Goal: Task Accomplishment & Management: Manage account settings

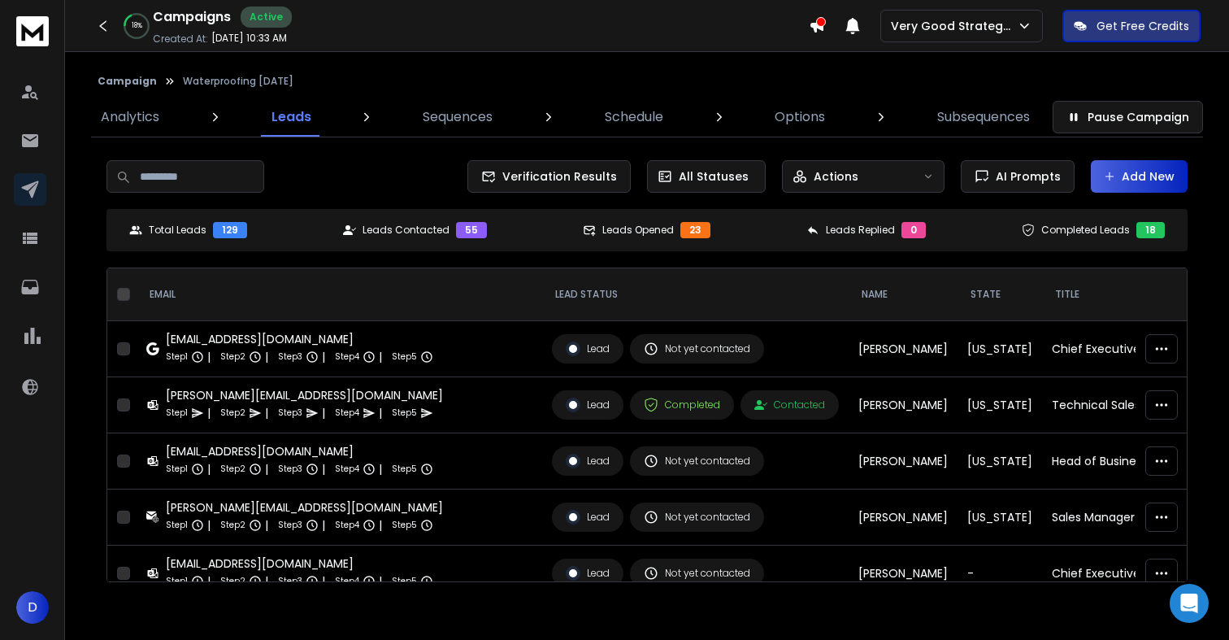
click at [336, 257] on div "Verification Results All Statuses Actions AI Prompts Add New Total Leads 129 Le…" at bounding box center [647, 363] width 1082 height 406
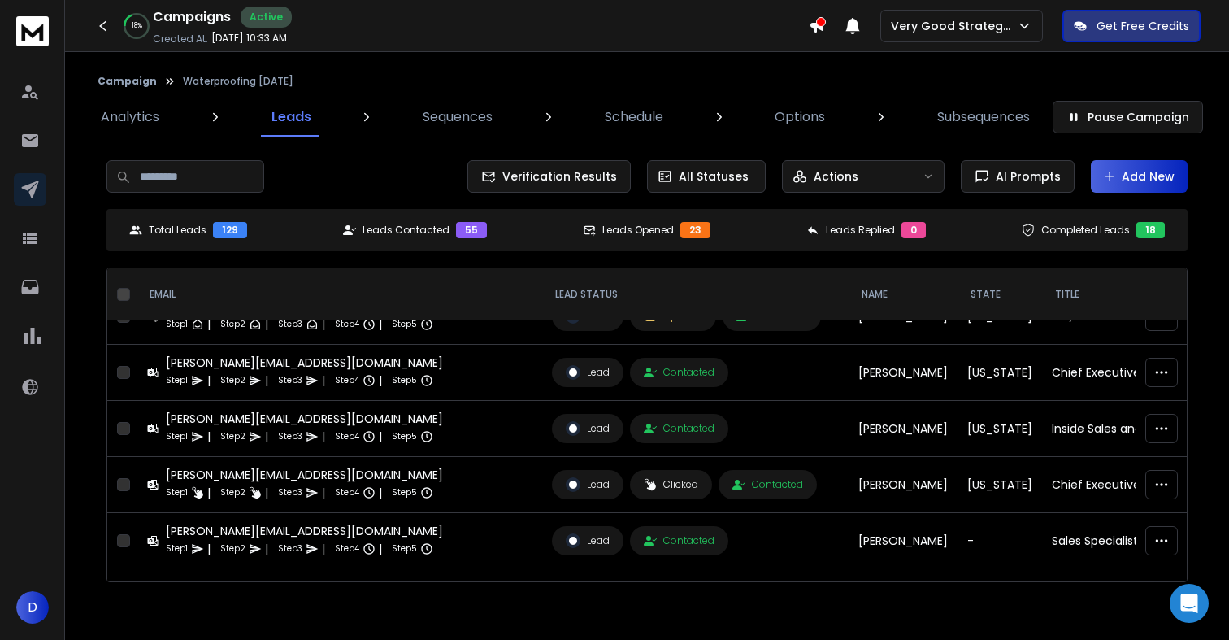
scroll to position [3856, 0]
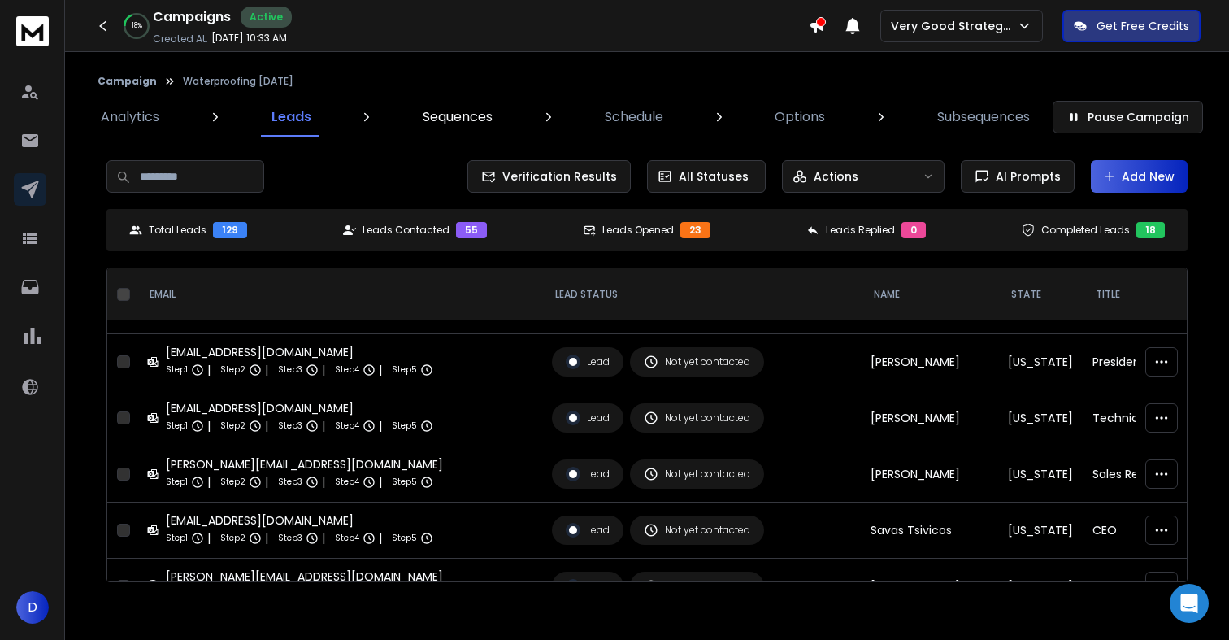
click at [439, 131] on link "Sequences" at bounding box center [457, 117] width 89 height 39
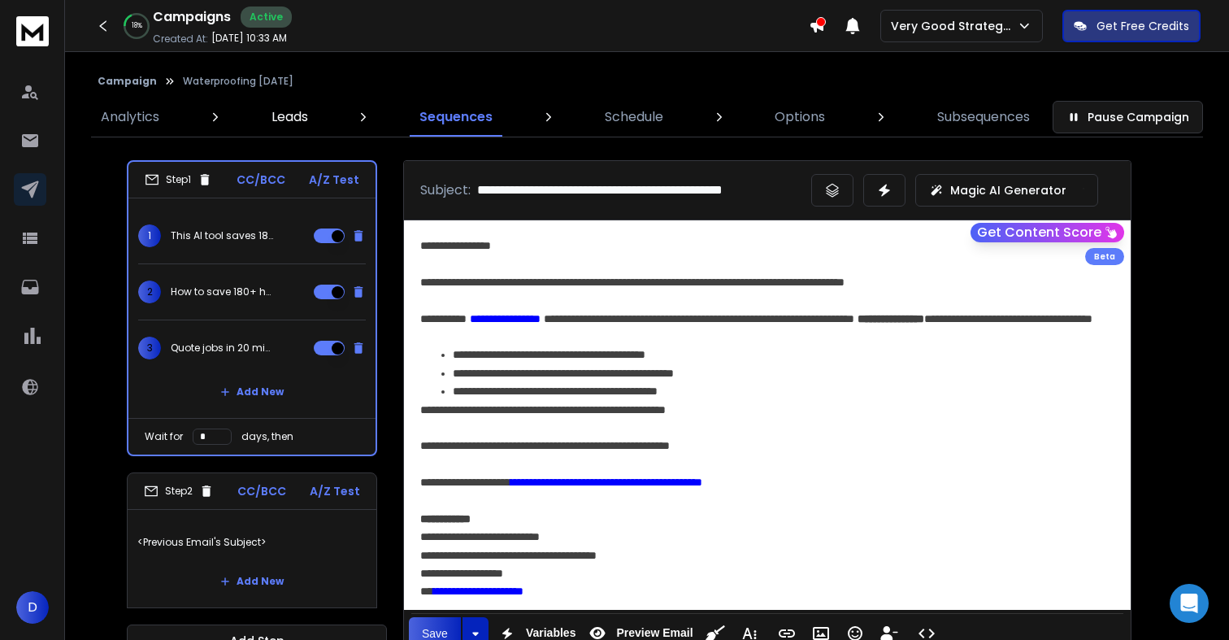
click at [270, 121] on link "Leads" at bounding box center [290, 117] width 56 height 39
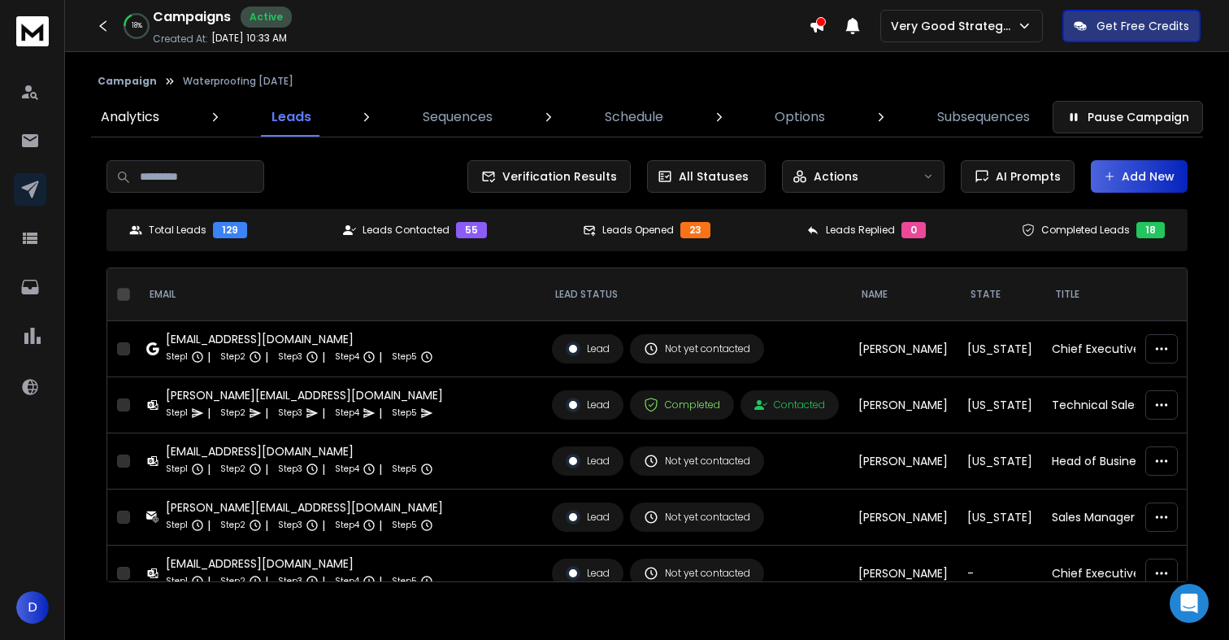
click at [145, 116] on p "Analytics" at bounding box center [130, 117] width 59 height 20
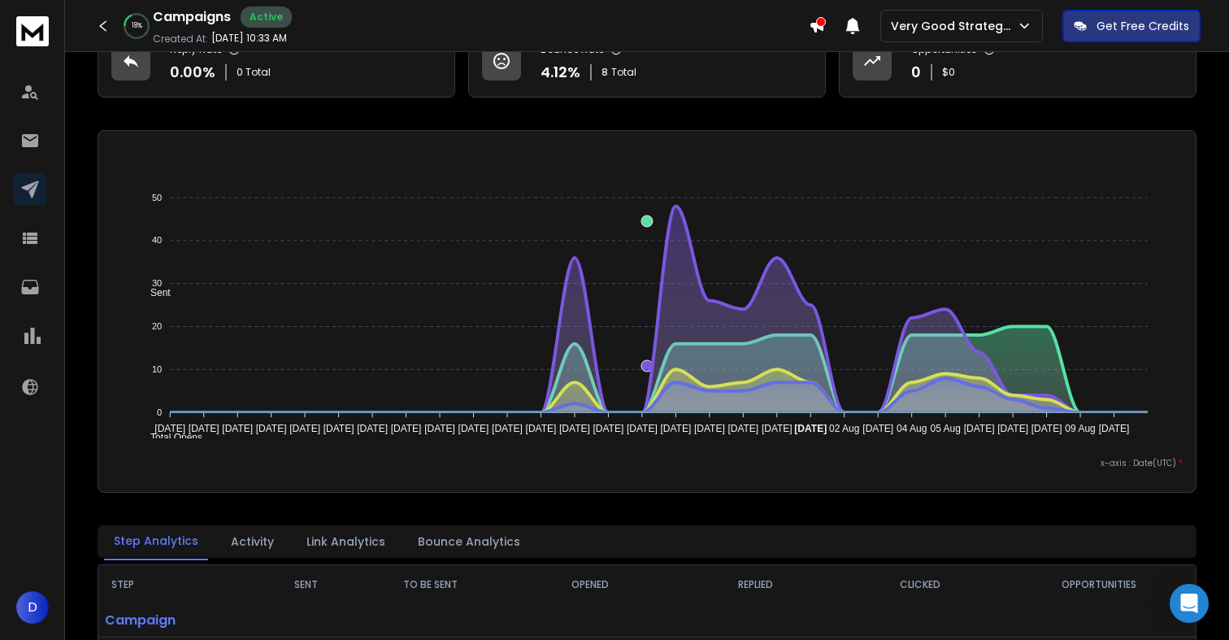
scroll to position [262, 0]
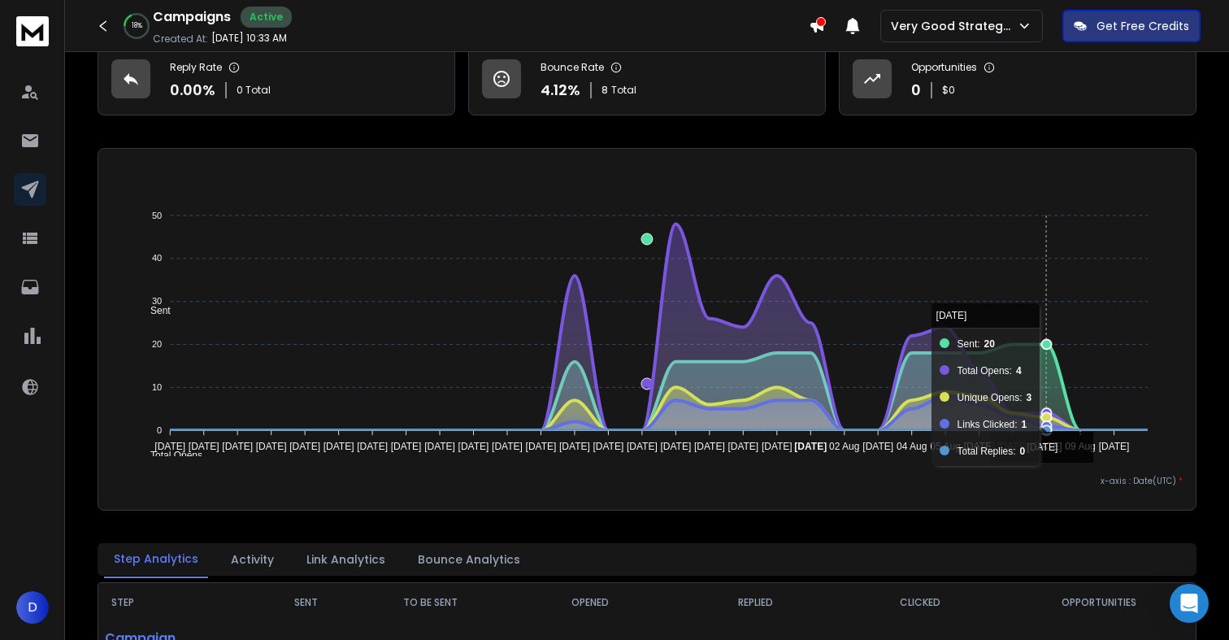
click at [1056, 388] on foreignobject "Sent Total Opens Unique Opens Links Clicked Total Replies" at bounding box center [646, 313] width 1017 height 284
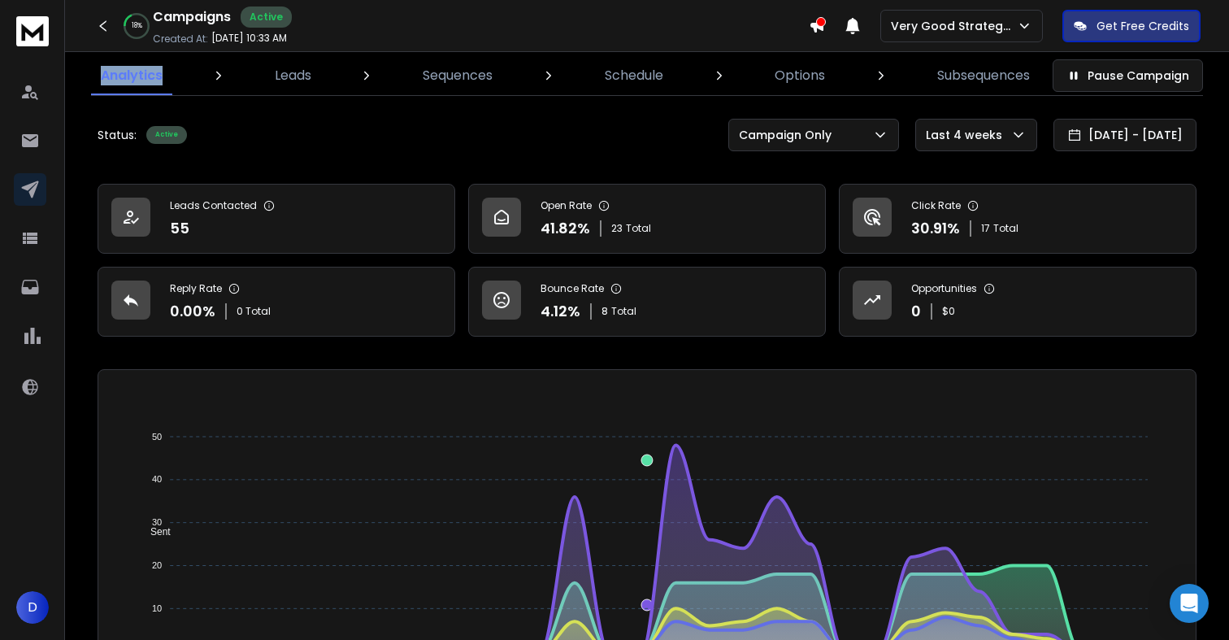
scroll to position [0, 0]
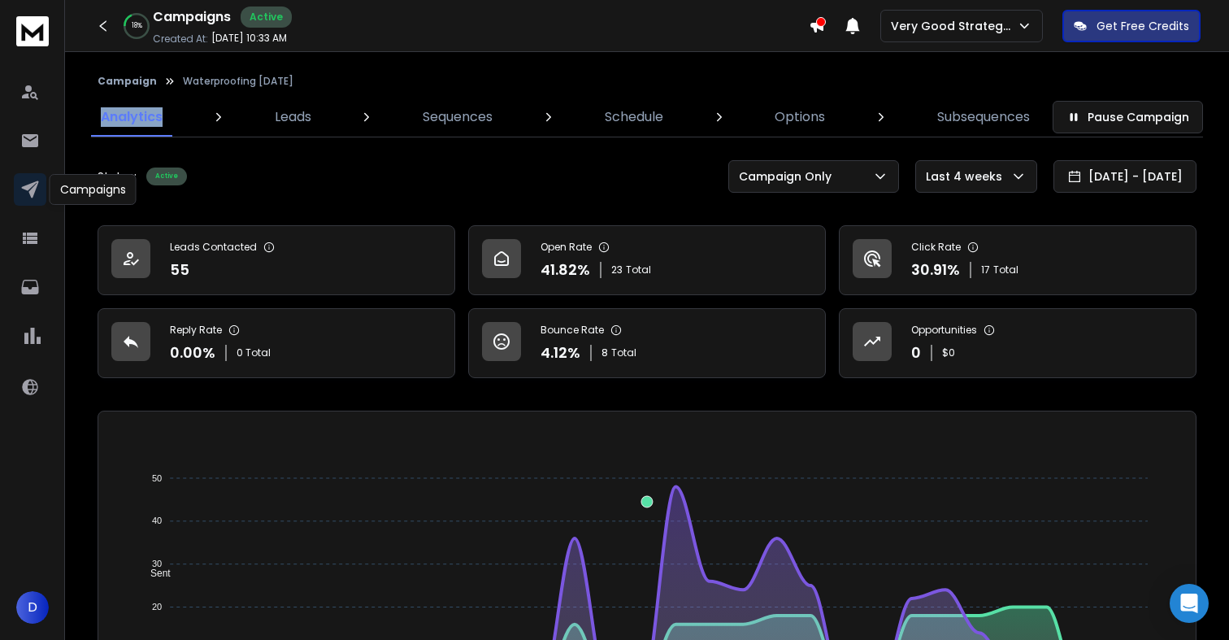
click at [24, 197] on icon at bounding box center [30, 190] width 20 height 20
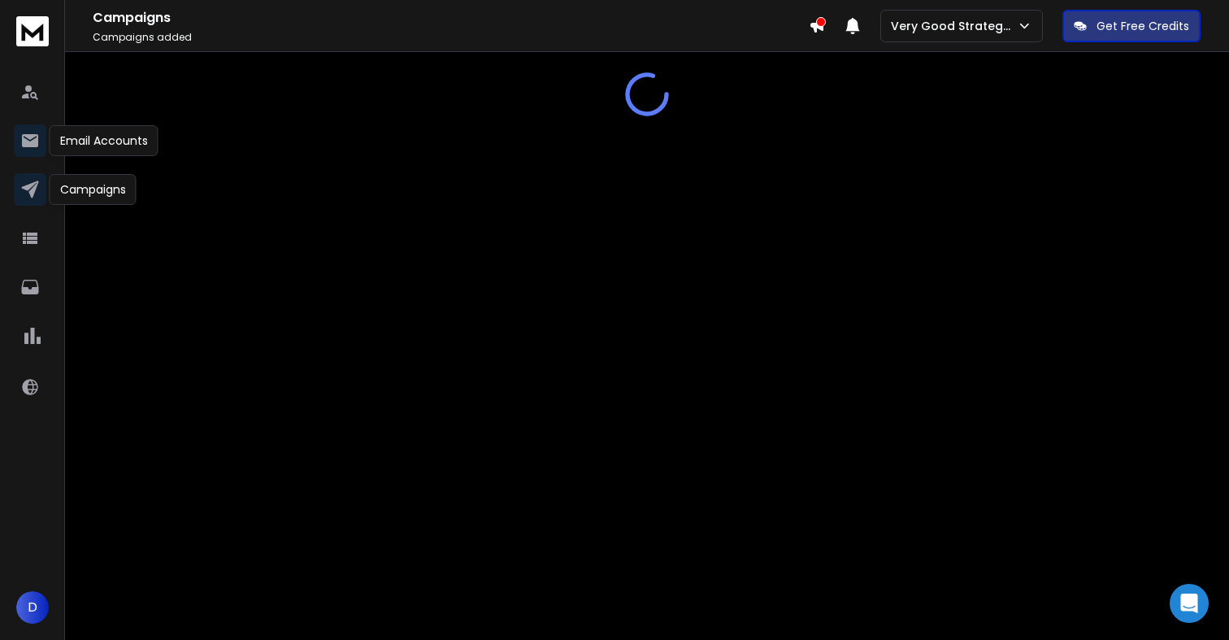
click at [34, 151] on link at bounding box center [30, 140] width 33 height 33
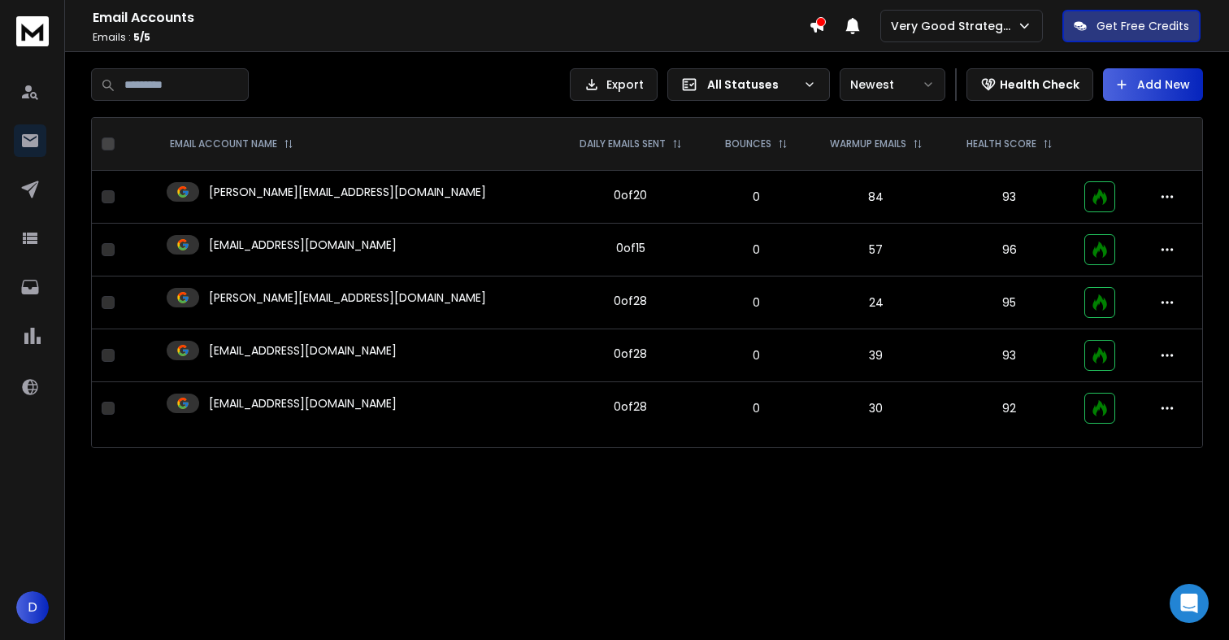
click at [258, 194] on p "[PERSON_NAME][EMAIL_ADDRESS][DOMAIN_NAME]" at bounding box center [347, 192] width 277 height 16
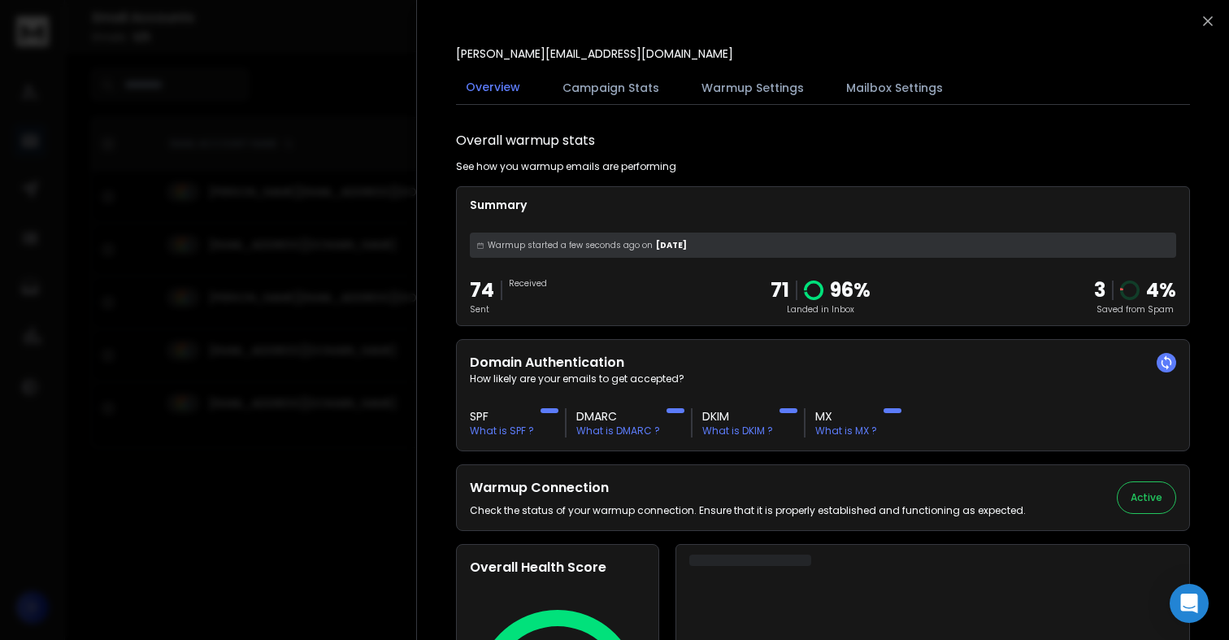
click at [854, 82] on button "Mailbox Settings" at bounding box center [894, 88] width 116 height 36
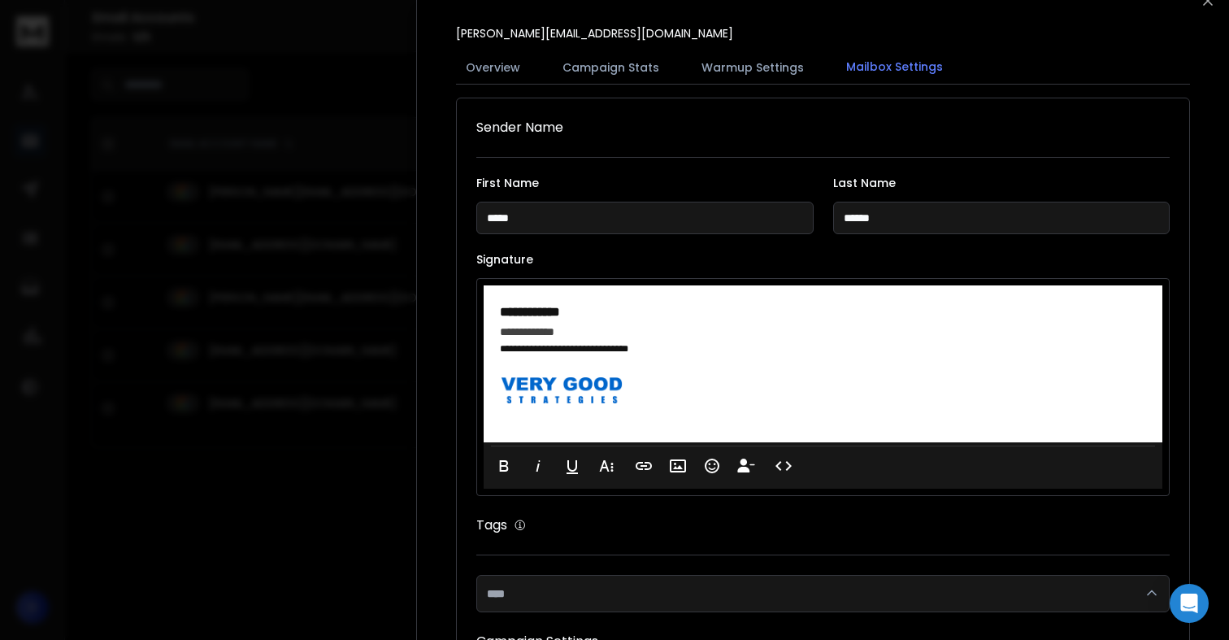
scroll to position [22, 0]
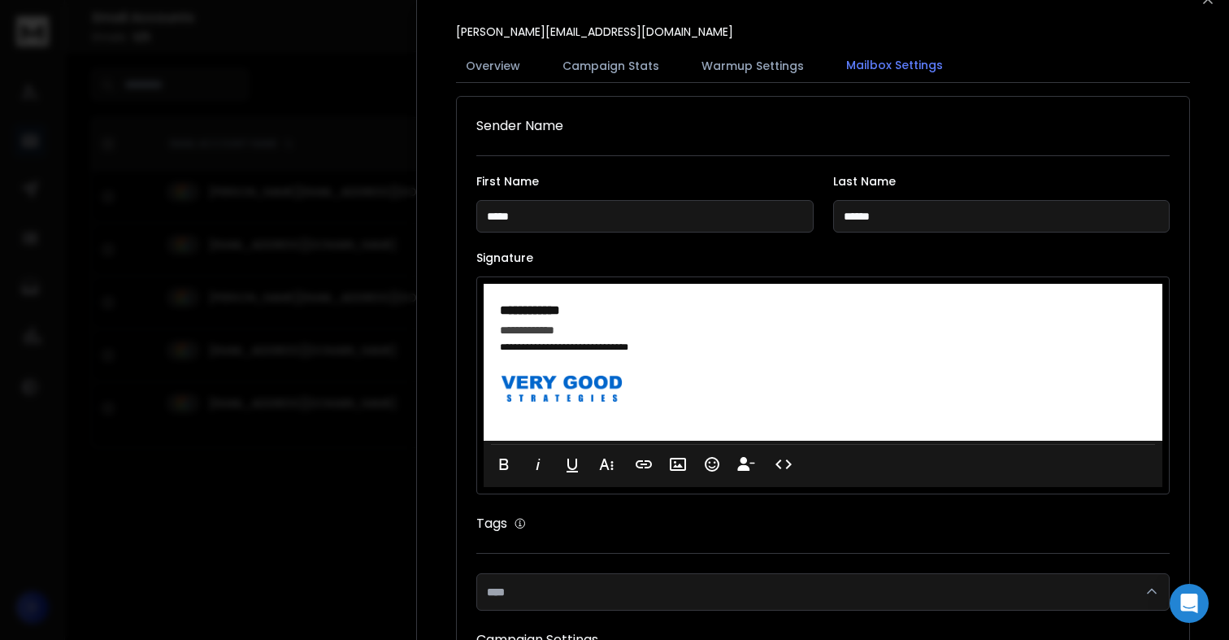
click at [767, 67] on button "Warmup Settings" at bounding box center [753, 66] width 122 height 36
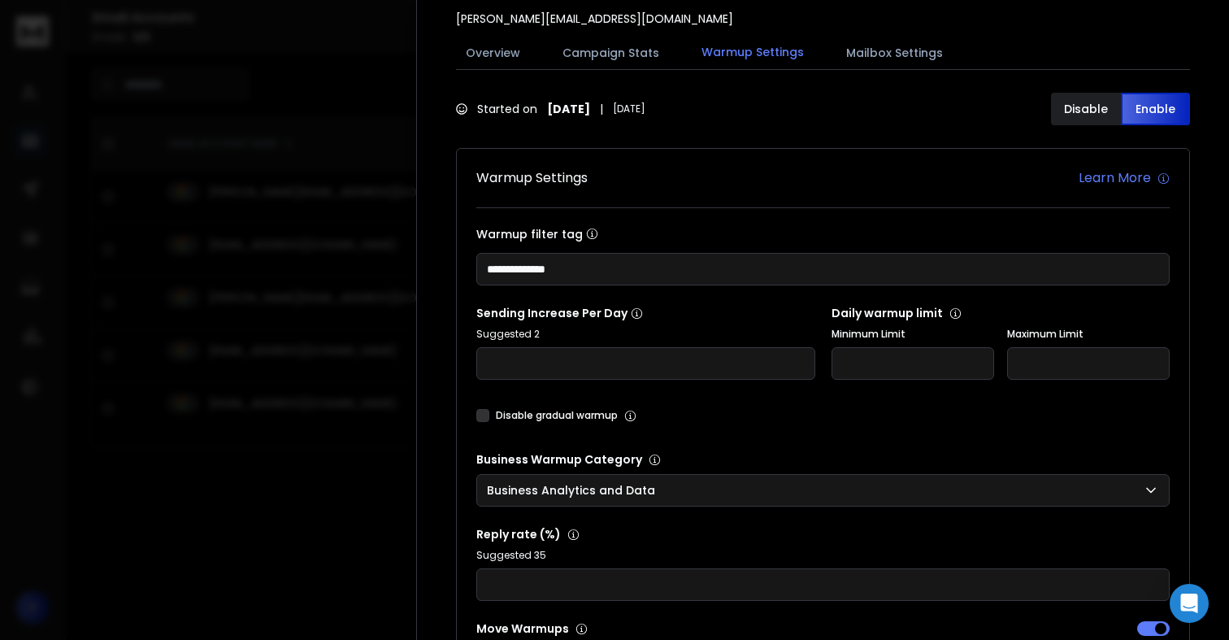
scroll to position [0, 0]
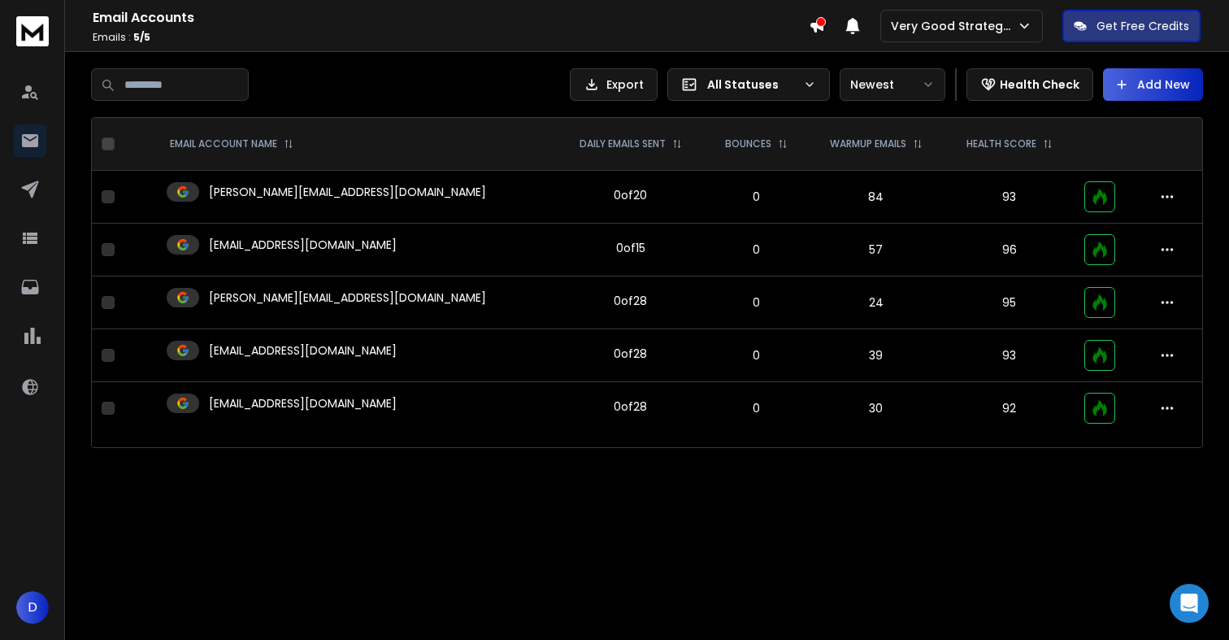
click at [1161, 195] on icon at bounding box center [1167, 196] width 12 height 2
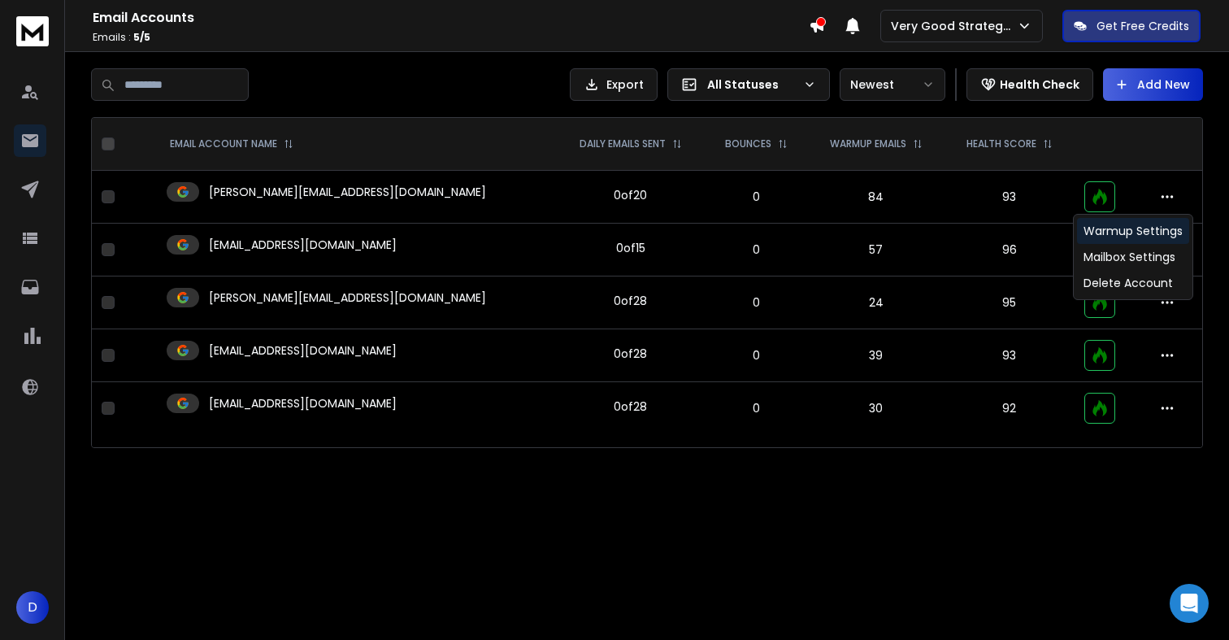
click at [1147, 222] on div "Warmup Settings" at bounding box center [1133, 231] width 112 height 26
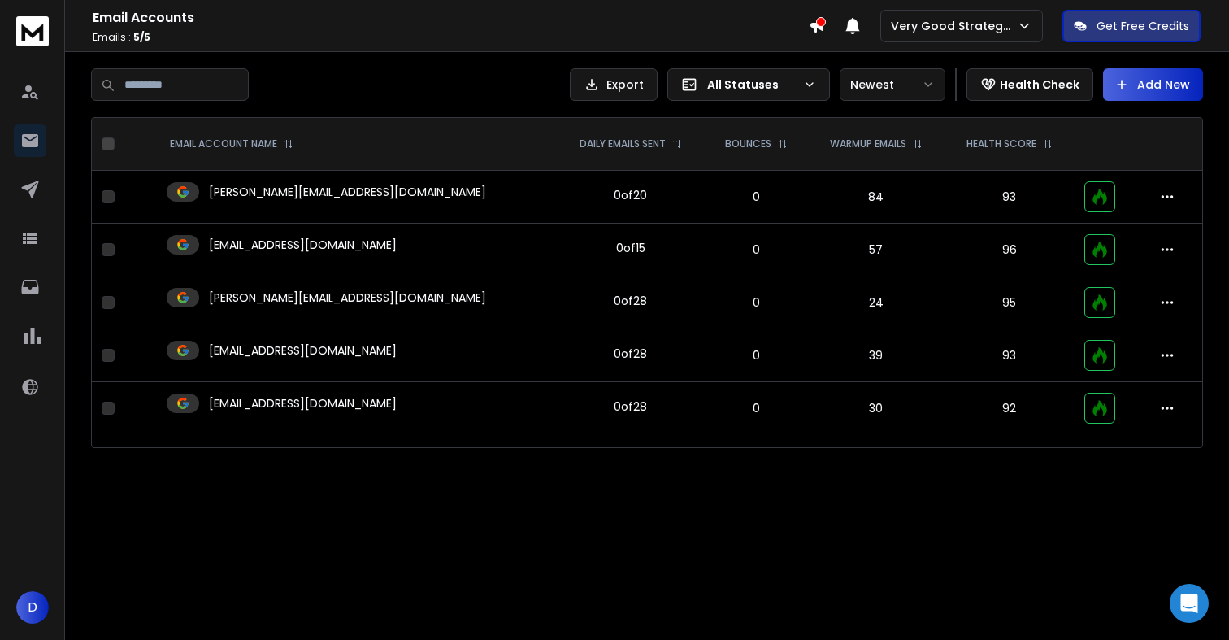
click at [1091, 193] on icon at bounding box center [1099, 197] width 16 height 16
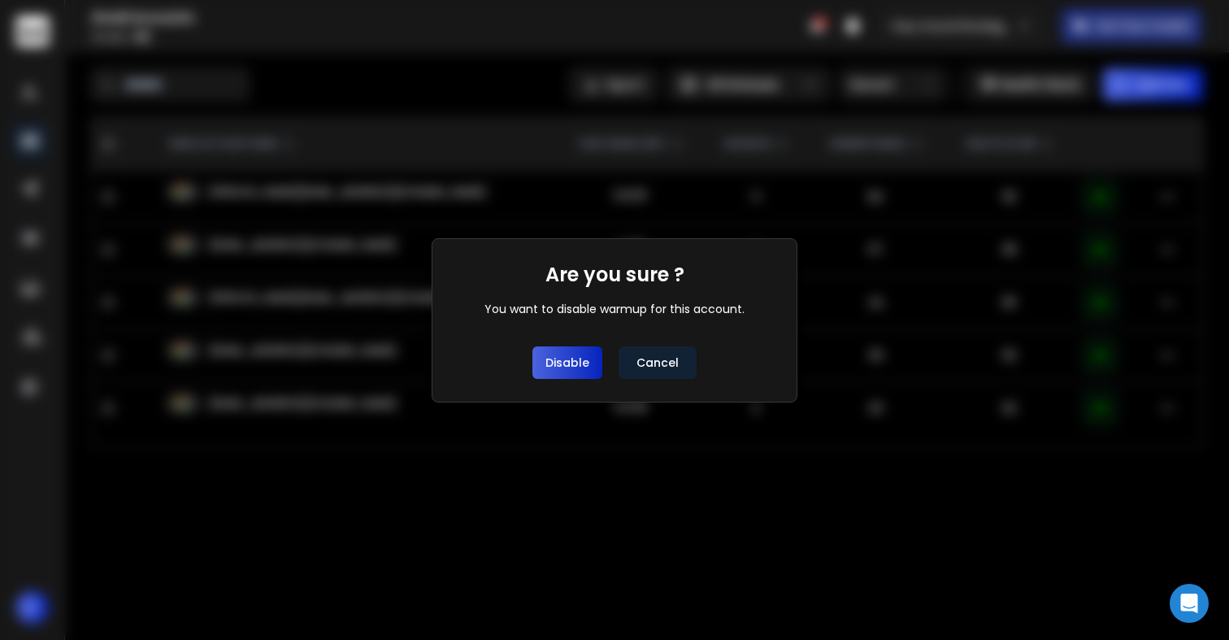
click at [664, 362] on button "Cancel" at bounding box center [657, 362] width 78 height 33
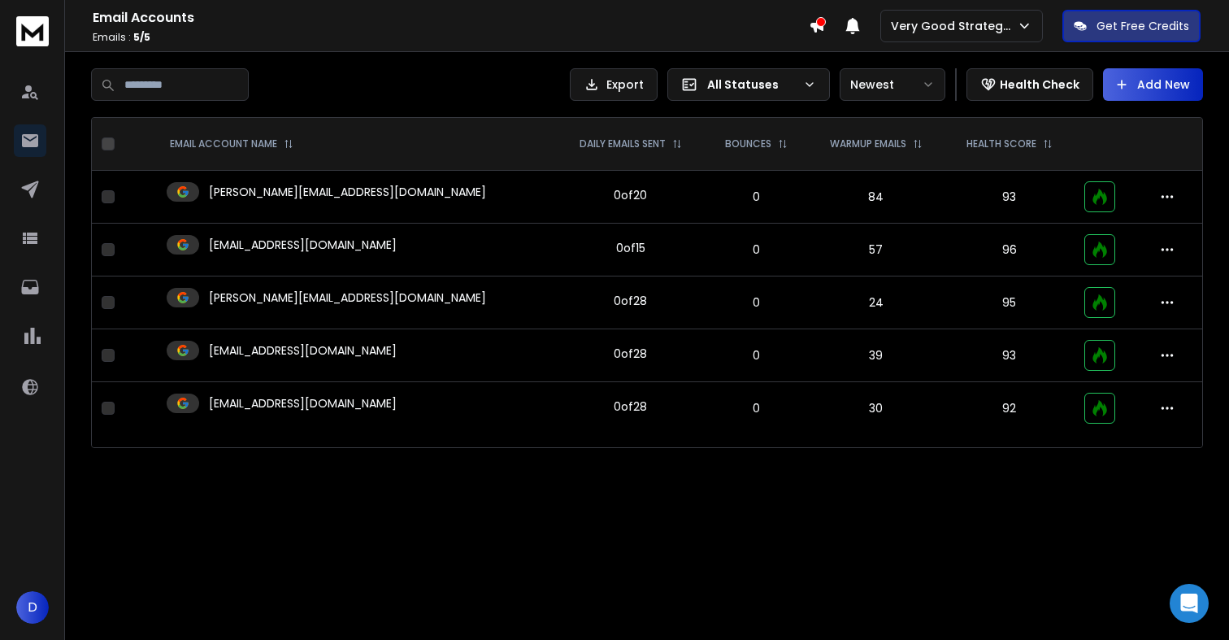
click at [314, 193] on p "[PERSON_NAME][EMAIL_ADDRESS][DOMAIN_NAME]" at bounding box center [347, 192] width 277 height 16
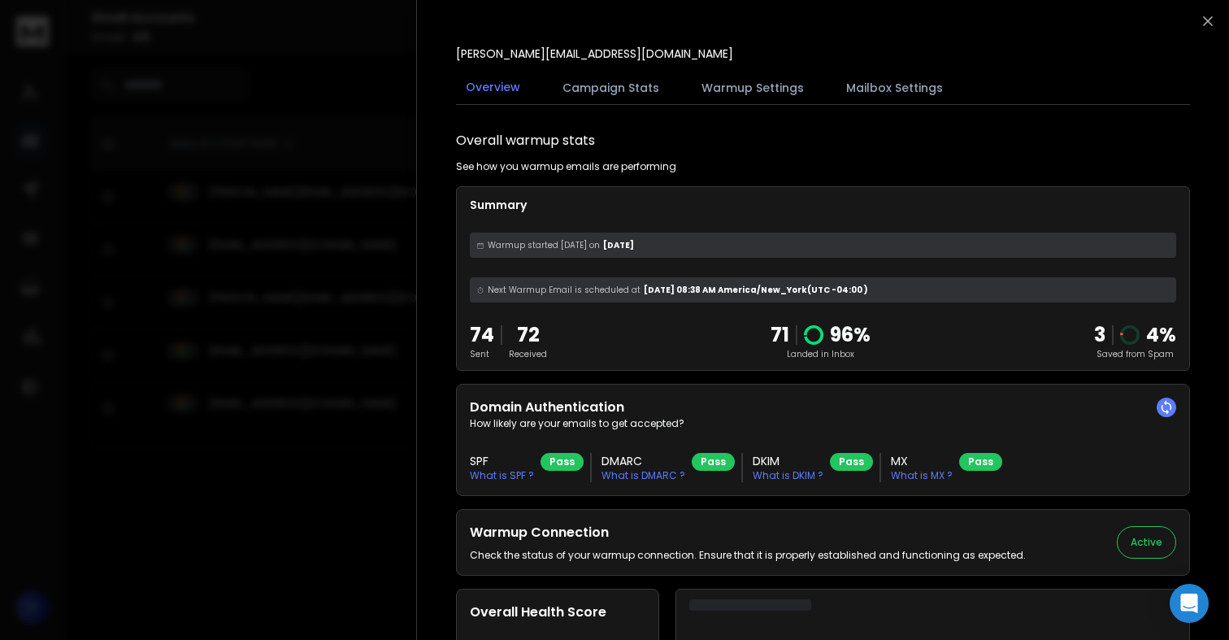
click at [787, 89] on button "Warmup Settings" at bounding box center [753, 88] width 122 height 36
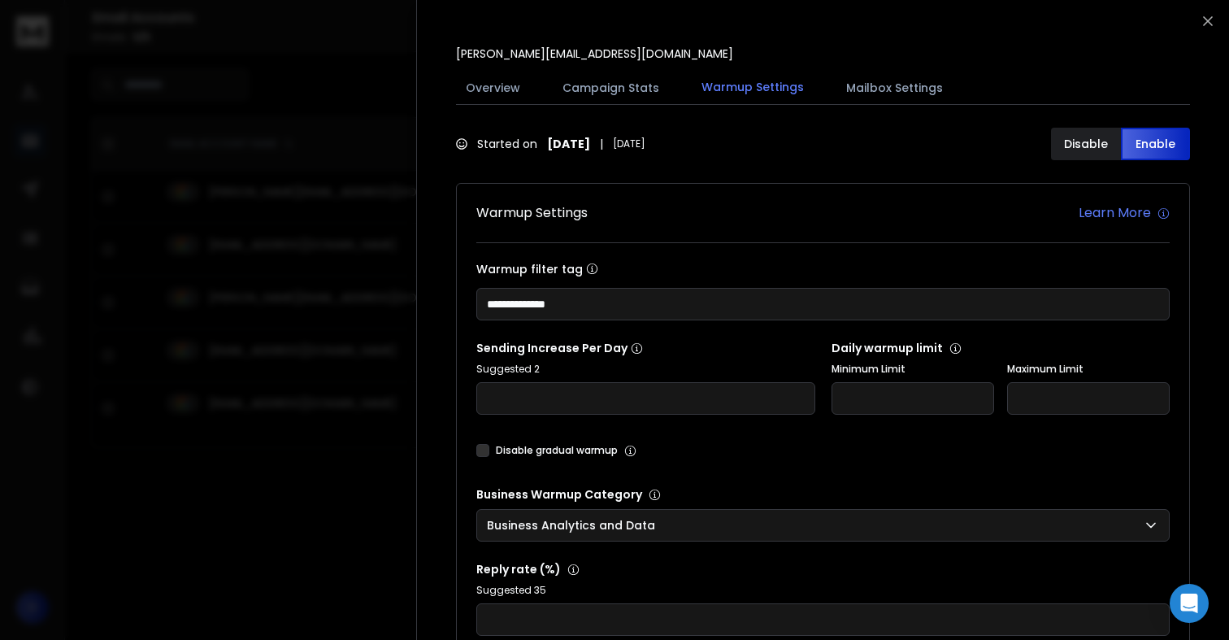
click at [604, 80] on button "Campaign Stats" at bounding box center [611, 88] width 116 height 36
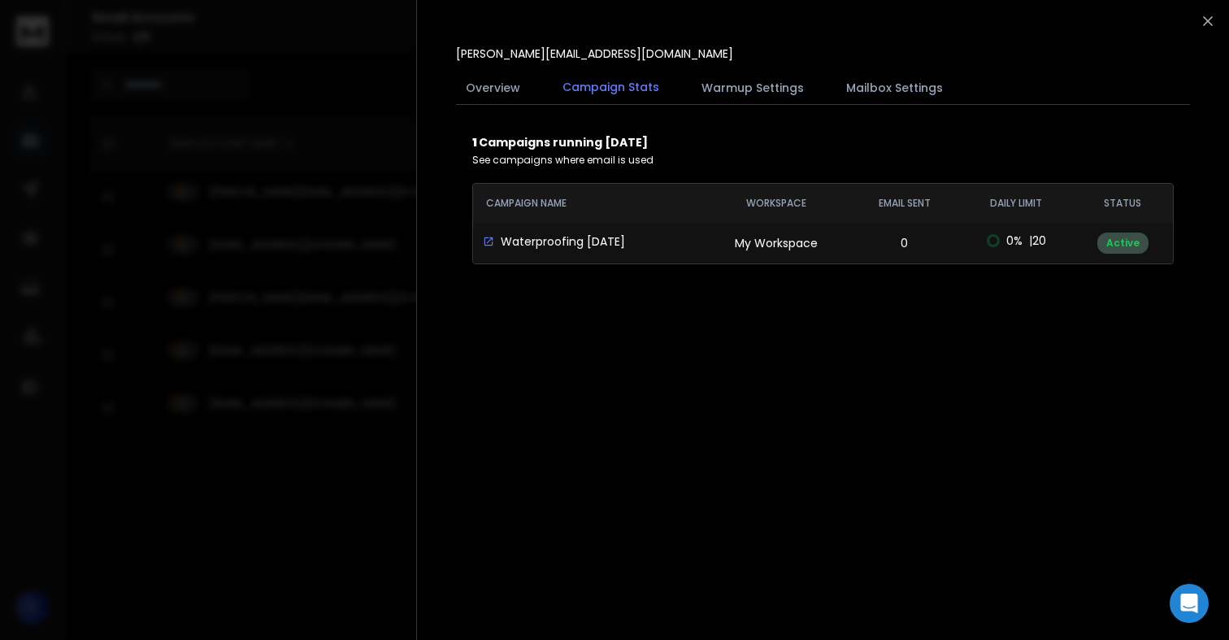
click at [761, 245] on td "My Workspace" at bounding box center [775, 243] width 145 height 41
click at [520, 235] on td "Waterproofing [DATE]" at bounding box center [588, 241] width 230 height 36
click at [476, 235] on td "Waterproofing [DATE]" at bounding box center [588, 241] width 230 height 36
click at [495, 247] on td "Waterproofing [DATE]" at bounding box center [588, 241] width 230 height 36
click at [487, 243] on icon at bounding box center [488, 241] width 9 height 9
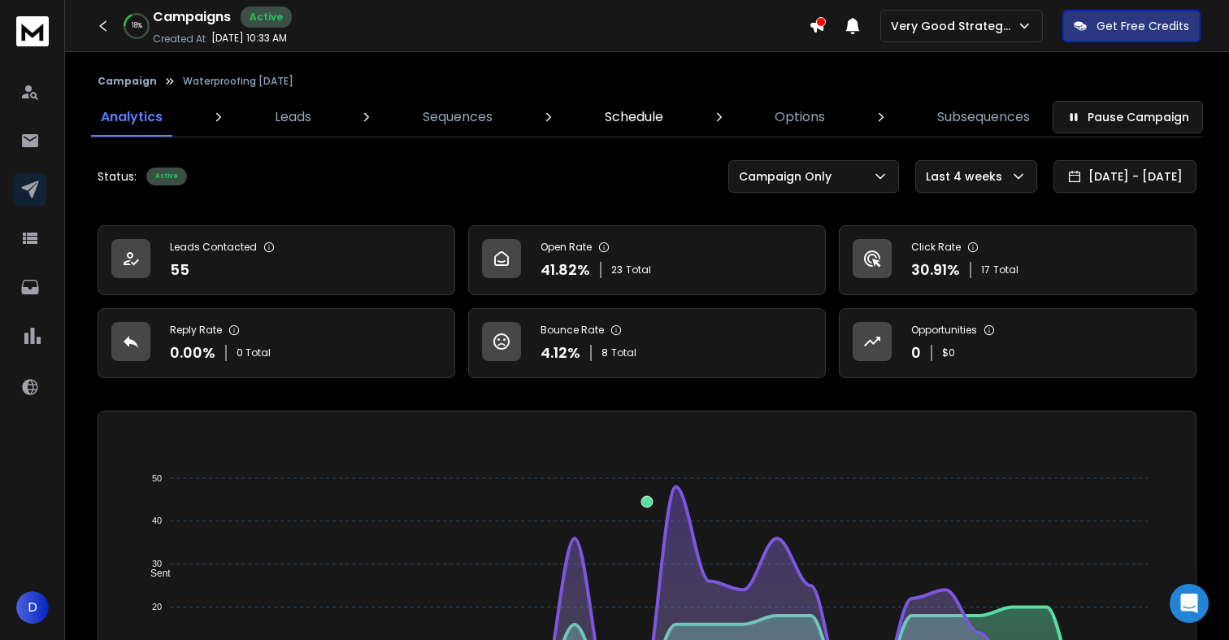
click at [639, 125] on p "Schedule" at bounding box center [634, 117] width 59 height 20
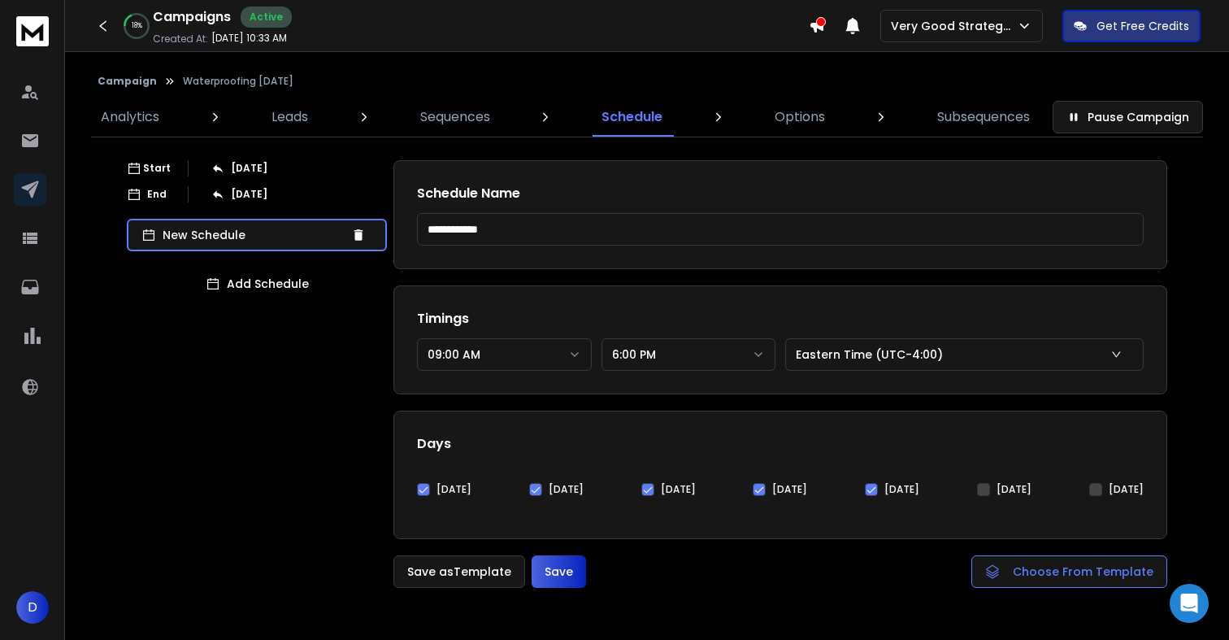
click at [474, 139] on div "**********" at bounding box center [647, 331] width 1112 height 526
click at [461, 119] on p "Sequences" at bounding box center [455, 117] width 70 height 20
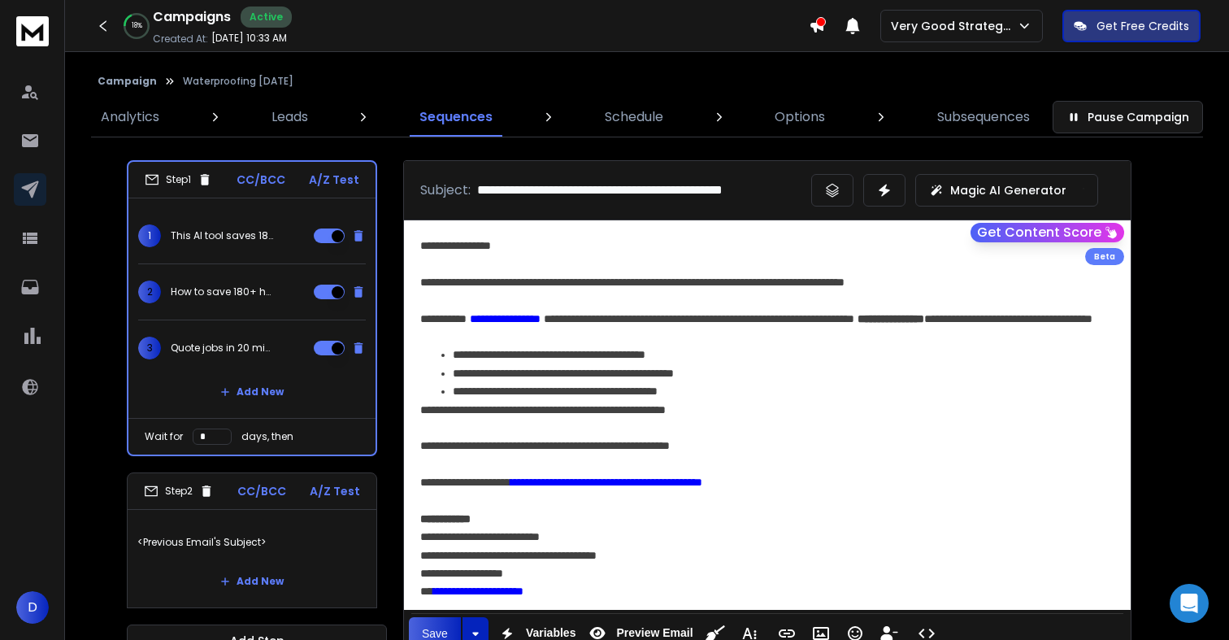
click at [331, 118] on div "Analytics Leads Sequences Schedule Options Subsequences" at bounding box center [565, 117] width 948 height 39
click at [301, 114] on p "Leads" at bounding box center [289, 117] width 37 height 20
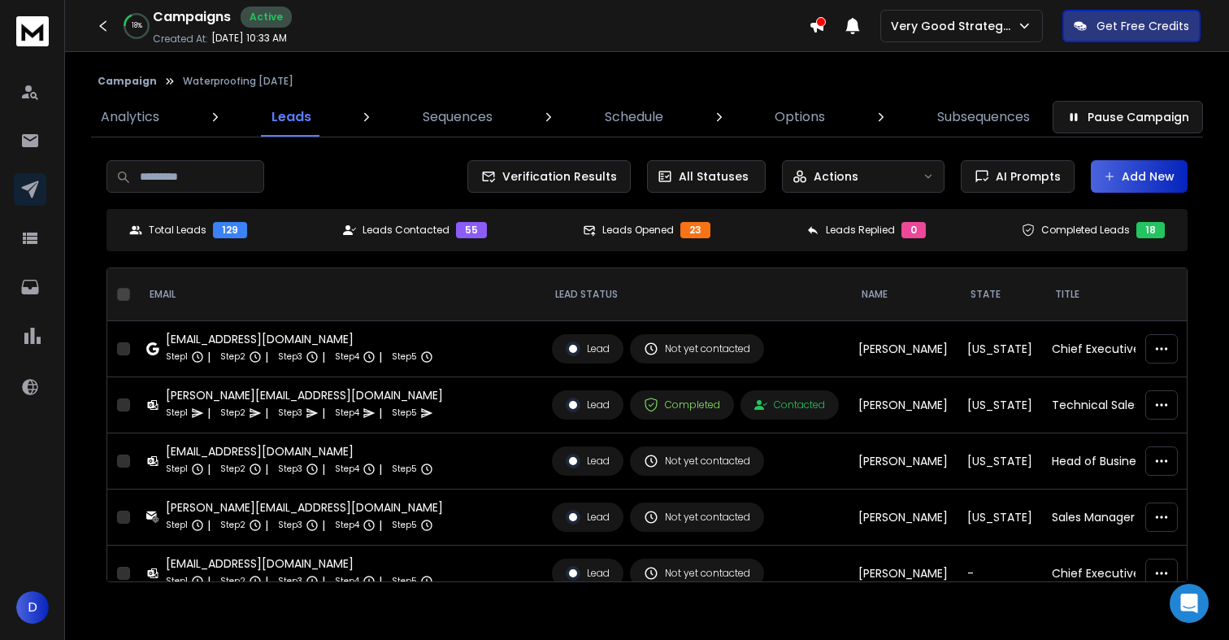
click at [189, 105] on div "Analytics Leads Sequences Schedule Options Subsequences" at bounding box center [565, 117] width 948 height 39
click at [34, 142] on icon at bounding box center [30, 140] width 16 height 13
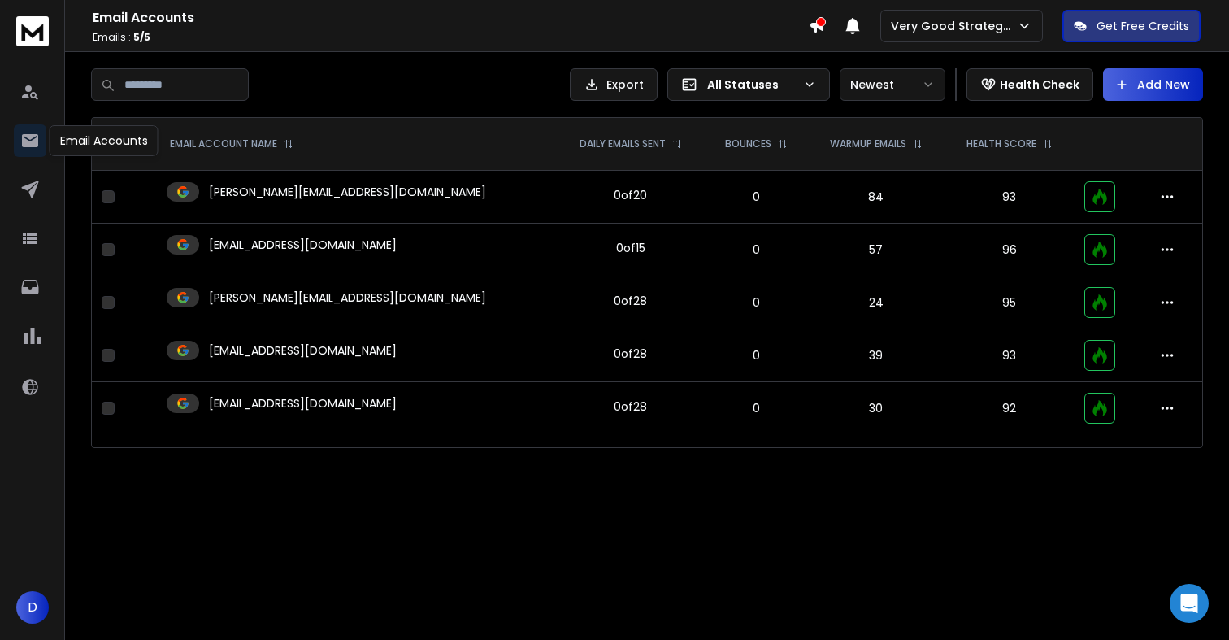
click at [337, 198] on p "[PERSON_NAME][EMAIL_ADDRESS][DOMAIN_NAME]" at bounding box center [347, 192] width 277 height 16
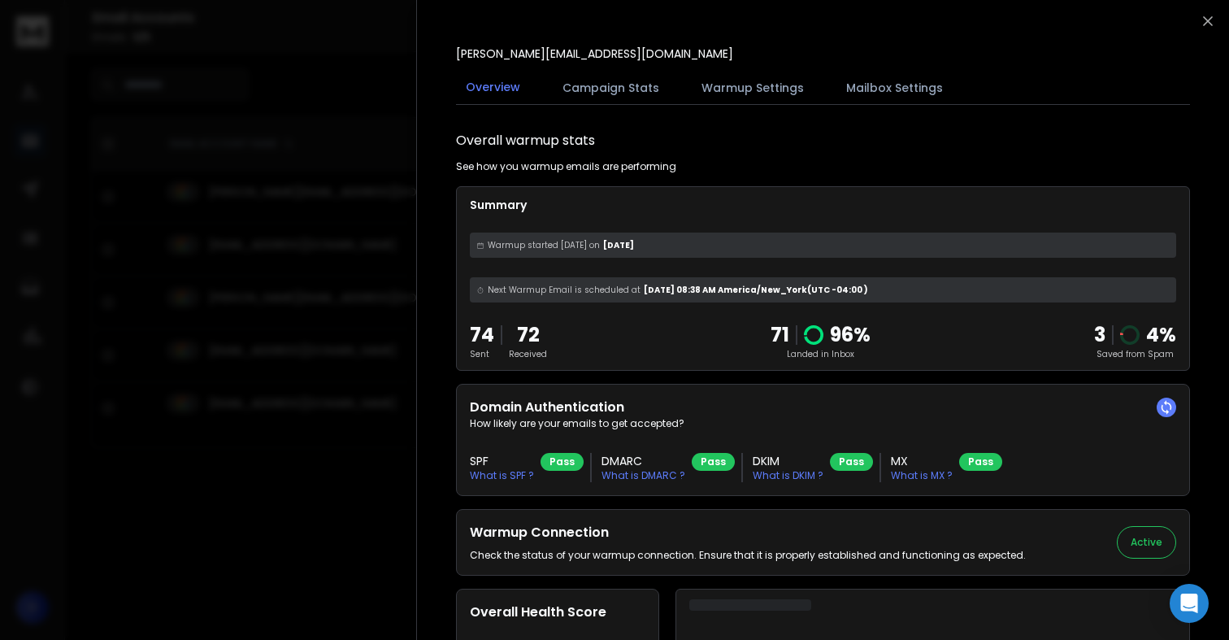
click at [631, 92] on button "Campaign Stats" at bounding box center [611, 88] width 116 height 36
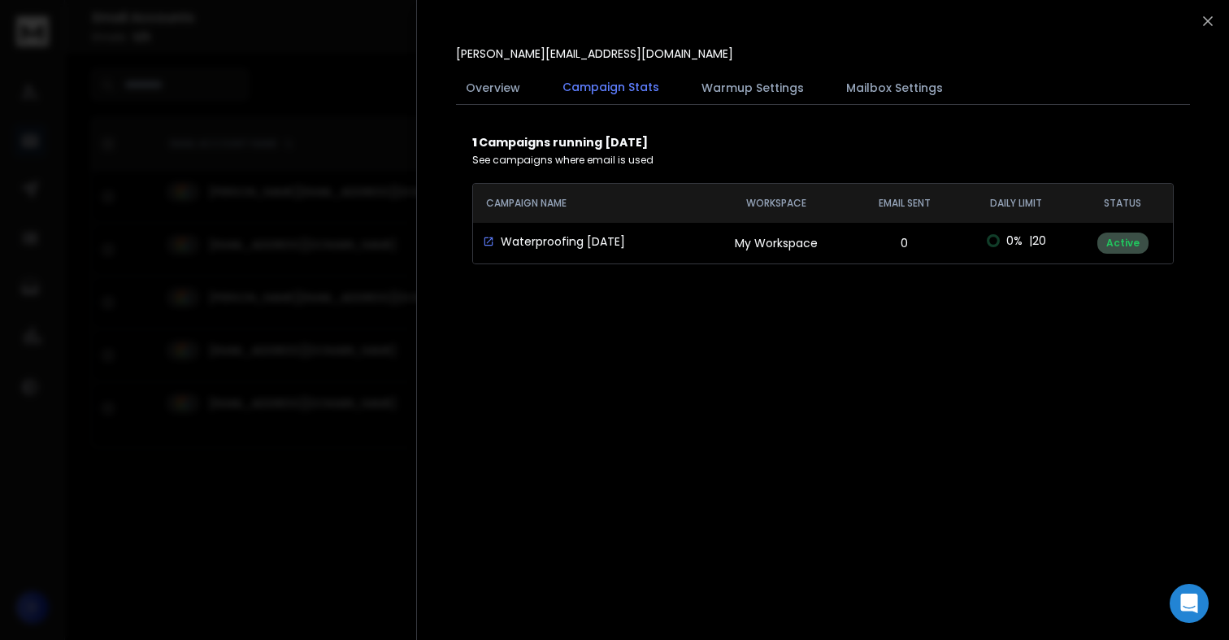
click at [889, 87] on button "Mailbox Settings" at bounding box center [894, 88] width 116 height 36
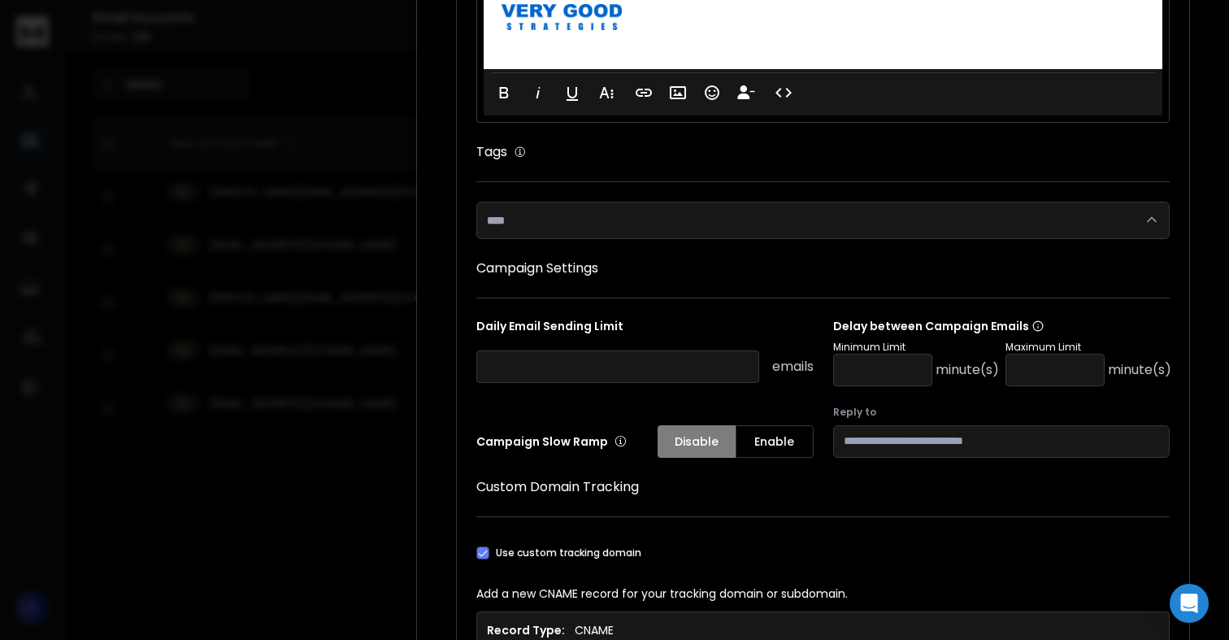
scroll to position [411, 0]
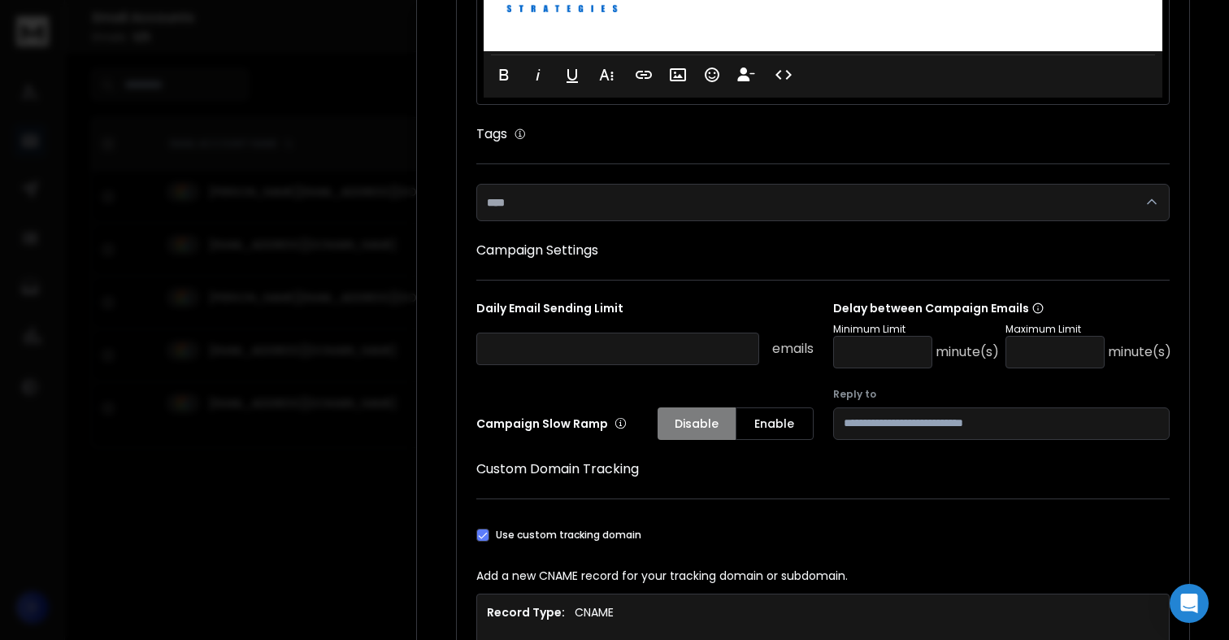
click at [624, 338] on input "**" at bounding box center [617, 348] width 283 height 33
type input "**"
click at [584, 395] on div "Campaign Slow Ramp Disable Enable" at bounding box center [644, 414] width 337 height 52
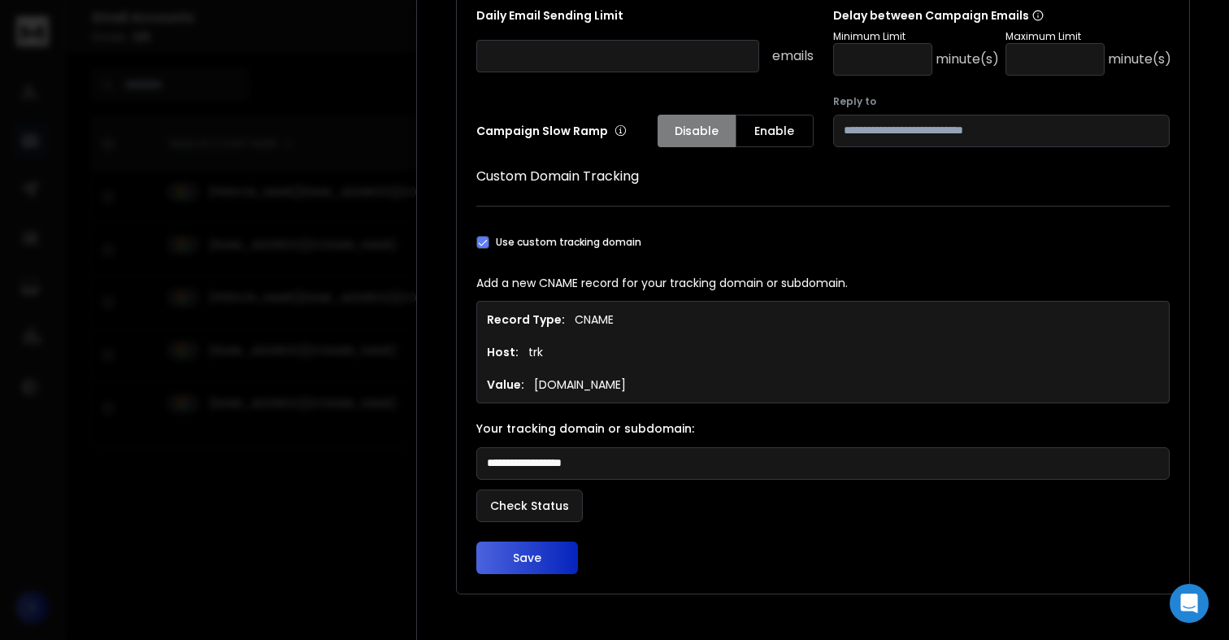
click at [558, 566] on button "Save" at bounding box center [527, 557] width 102 height 33
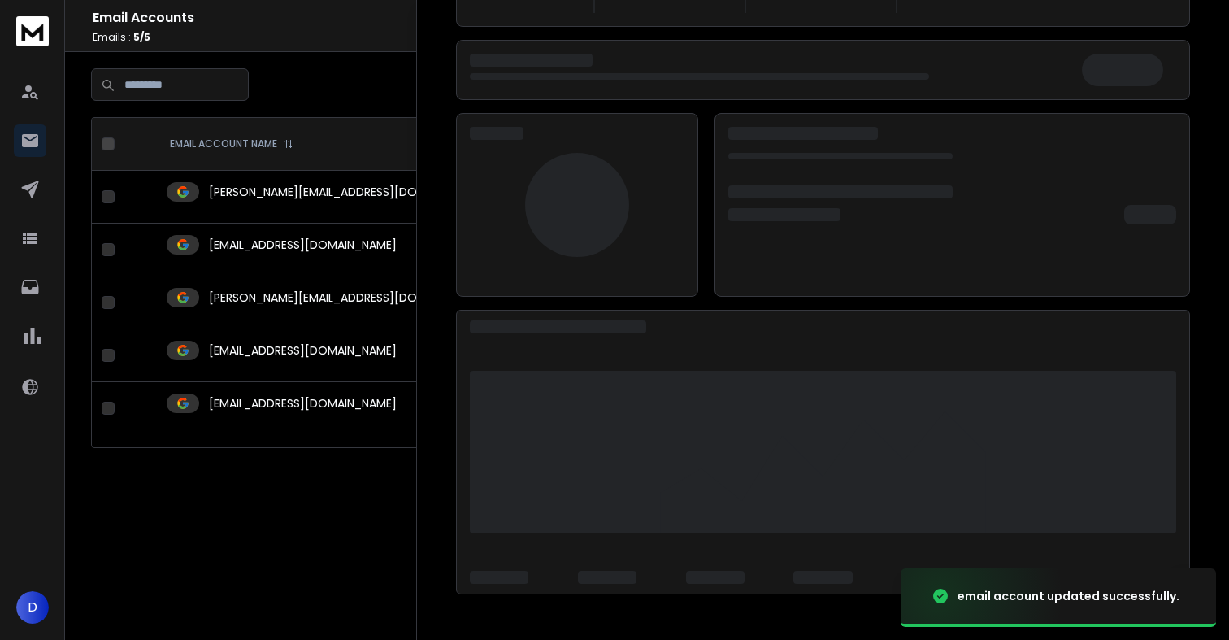
scroll to position [0, 0]
